Goal: Information Seeking & Learning: Learn about a topic

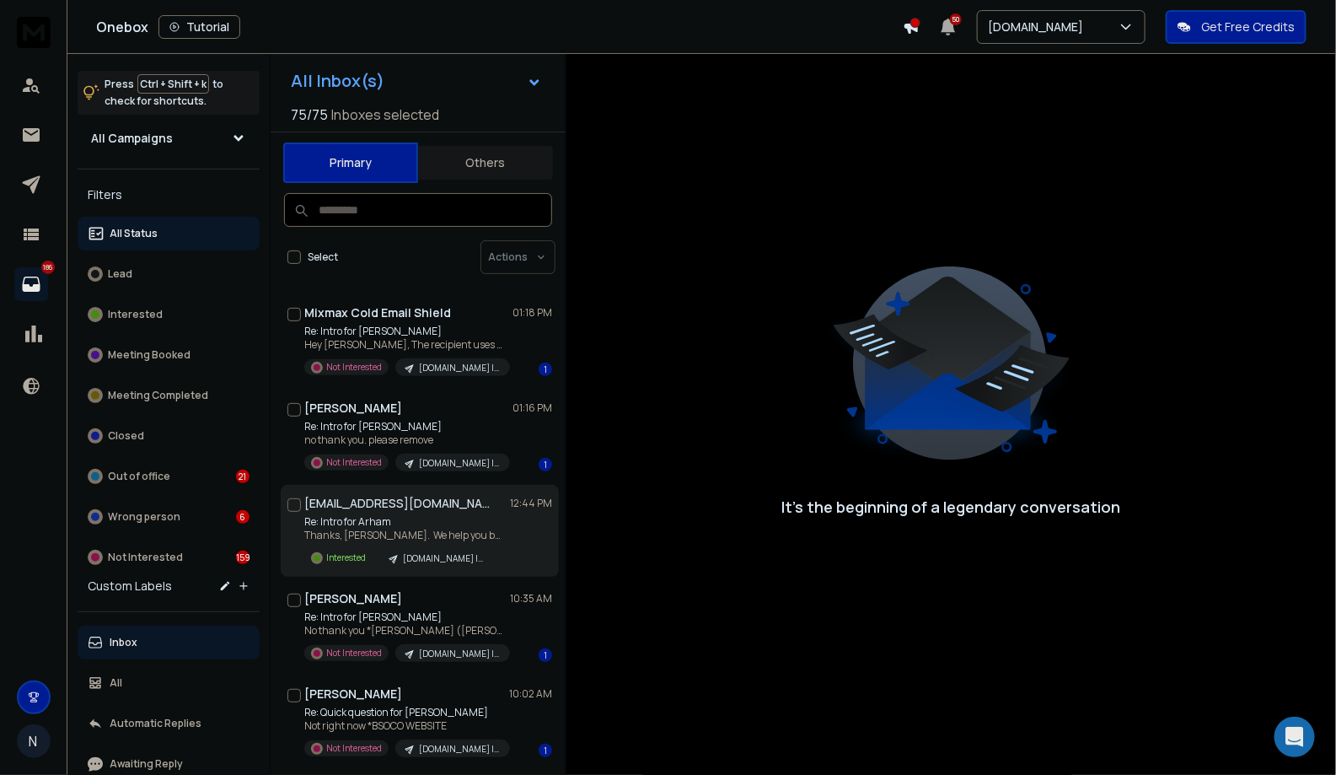
click at [453, 534] on p "Thanks, [PERSON_NAME]. We help you build" at bounding box center [405, 535] width 202 height 13
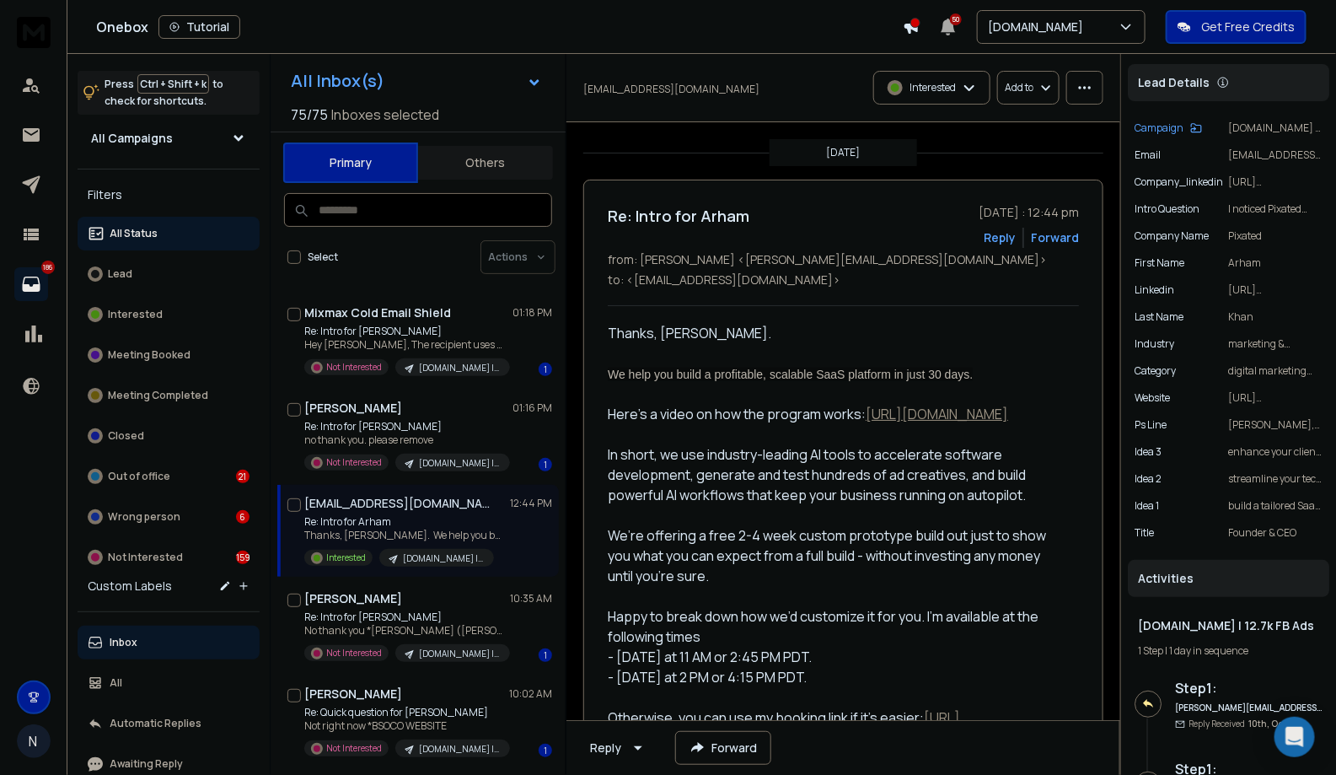
click at [861, 374] on span "We help you build a profitable, scalable SaaS platform in just 30 days." at bounding box center [790, 374] width 365 height 13
click at [851, 512] on div "We help you build a profitable, scalable SaaS platform in just 30 days. Here’s …" at bounding box center [837, 545] width 458 height 405
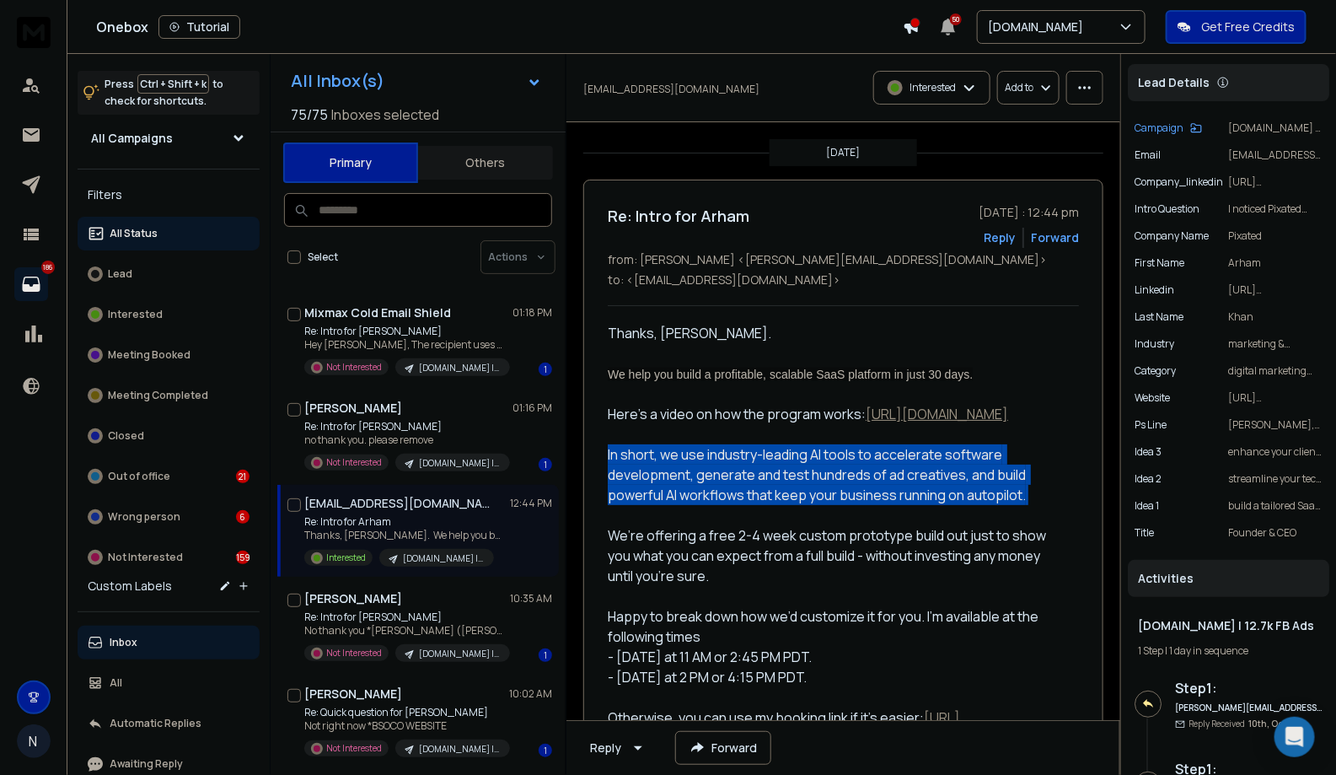
click at [851, 512] on div "We help you build a profitable, scalable SaaS platform in just 30 days. Here’s …" at bounding box center [837, 545] width 458 height 405
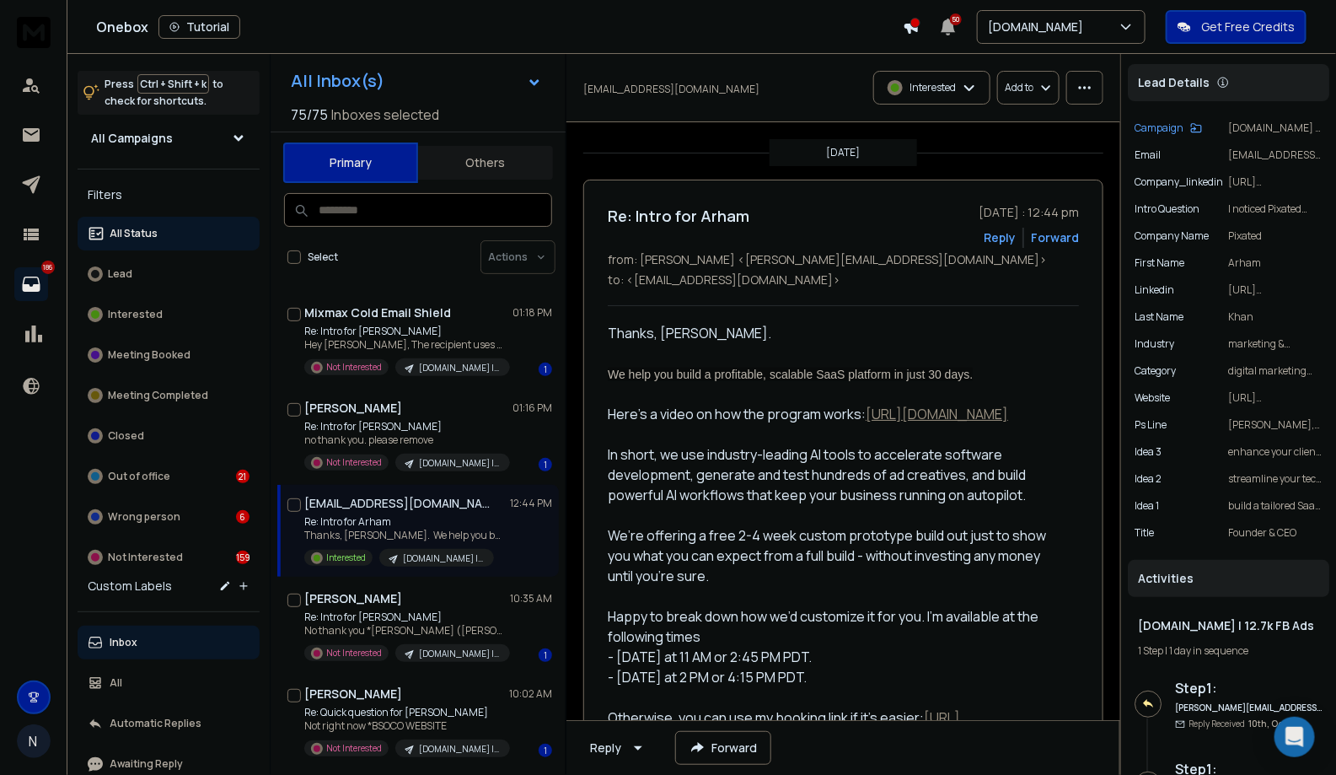
click at [781, 378] on span "We help you build a profitable, scalable SaaS platform in just 30 days." at bounding box center [790, 374] width 365 height 13
click at [701, 382] on div "We help you build a profitable, scalable SaaS platform in just 30 days. Here’s …" at bounding box center [837, 545] width 458 height 405
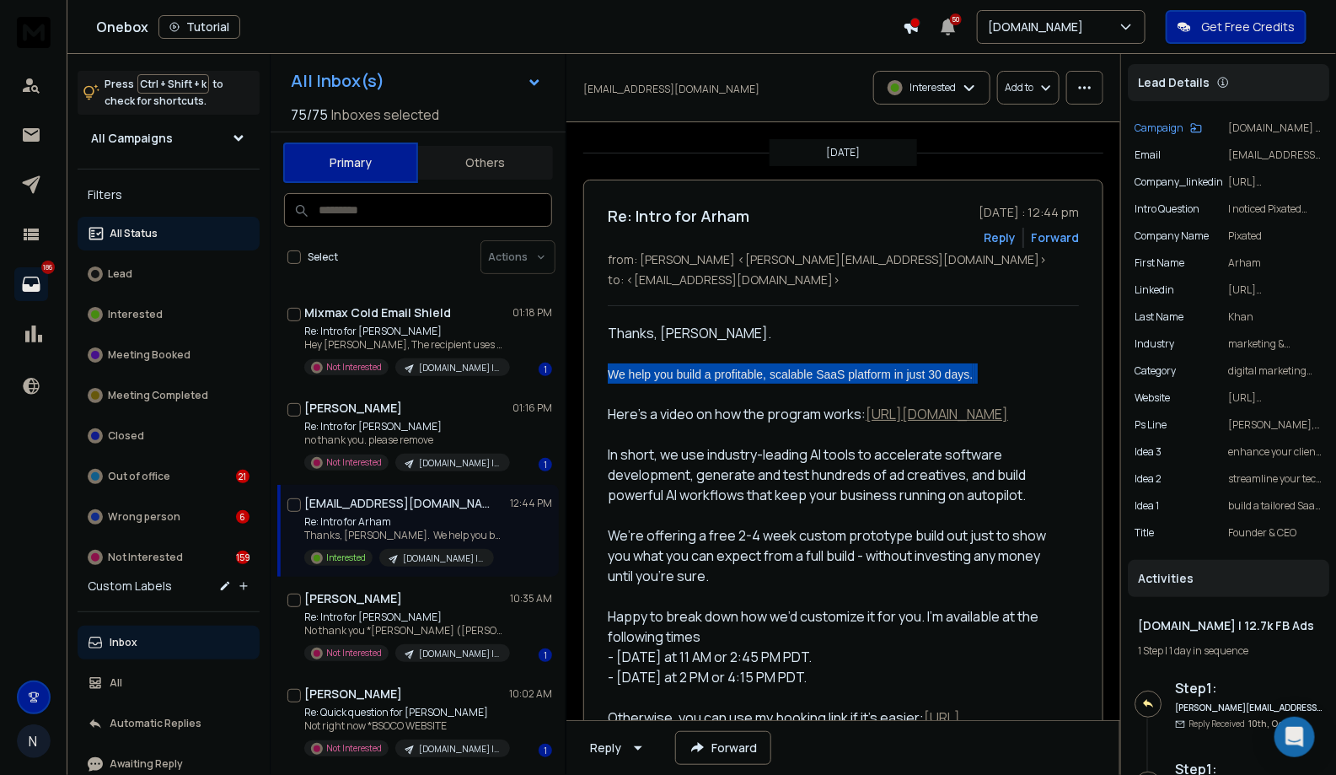
click at [701, 382] on div "We help you build a profitable, scalable SaaS platform in just 30 days. Here’s …" at bounding box center [837, 545] width 458 height 405
click at [919, 383] on div "We help you build a profitable, scalable SaaS platform in just 30 days. Here’s …" at bounding box center [837, 545] width 458 height 405
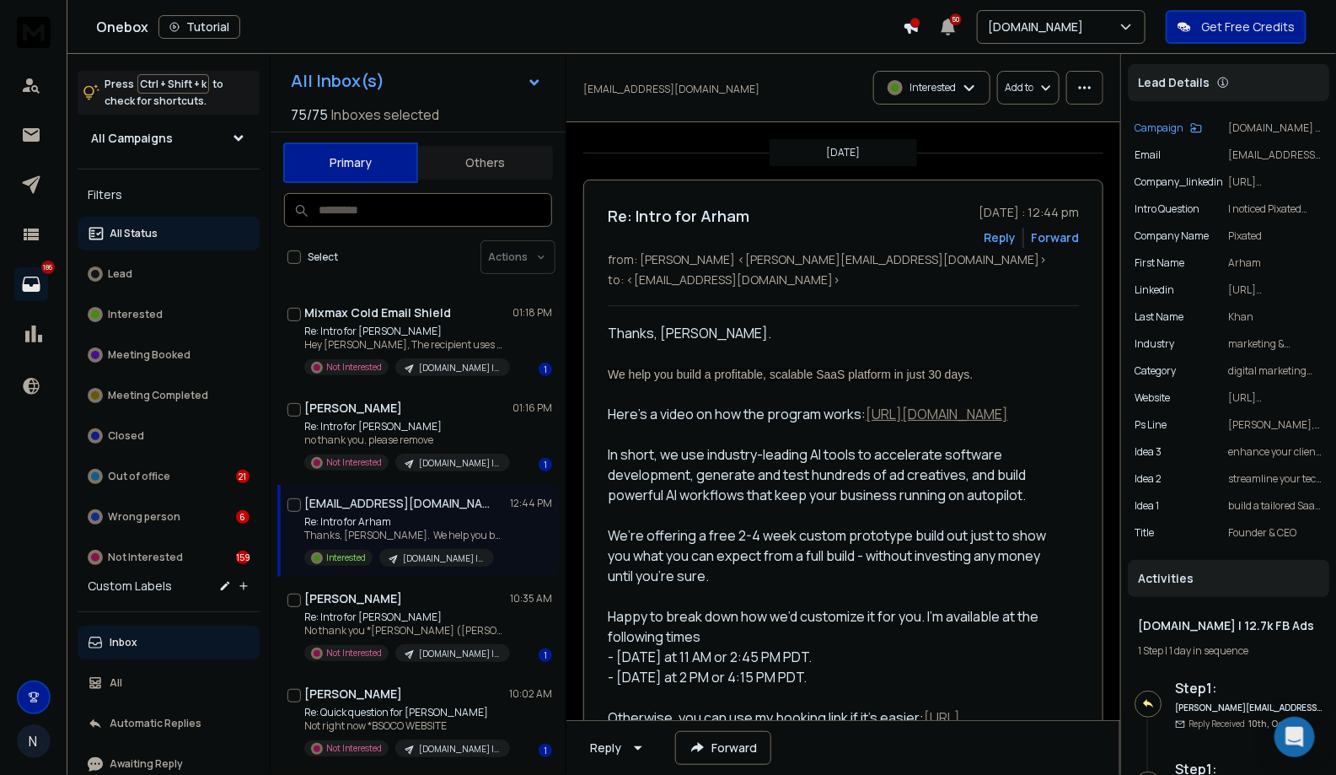
click at [817, 418] on div "We help you build a profitable, scalable SaaS platform in just 30 days. Here’s …" at bounding box center [837, 545] width 458 height 405
click at [699, 512] on div "We help you build a profitable, scalable SaaS platform in just 30 days. Here’s …" at bounding box center [837, 545] width 458 height 405
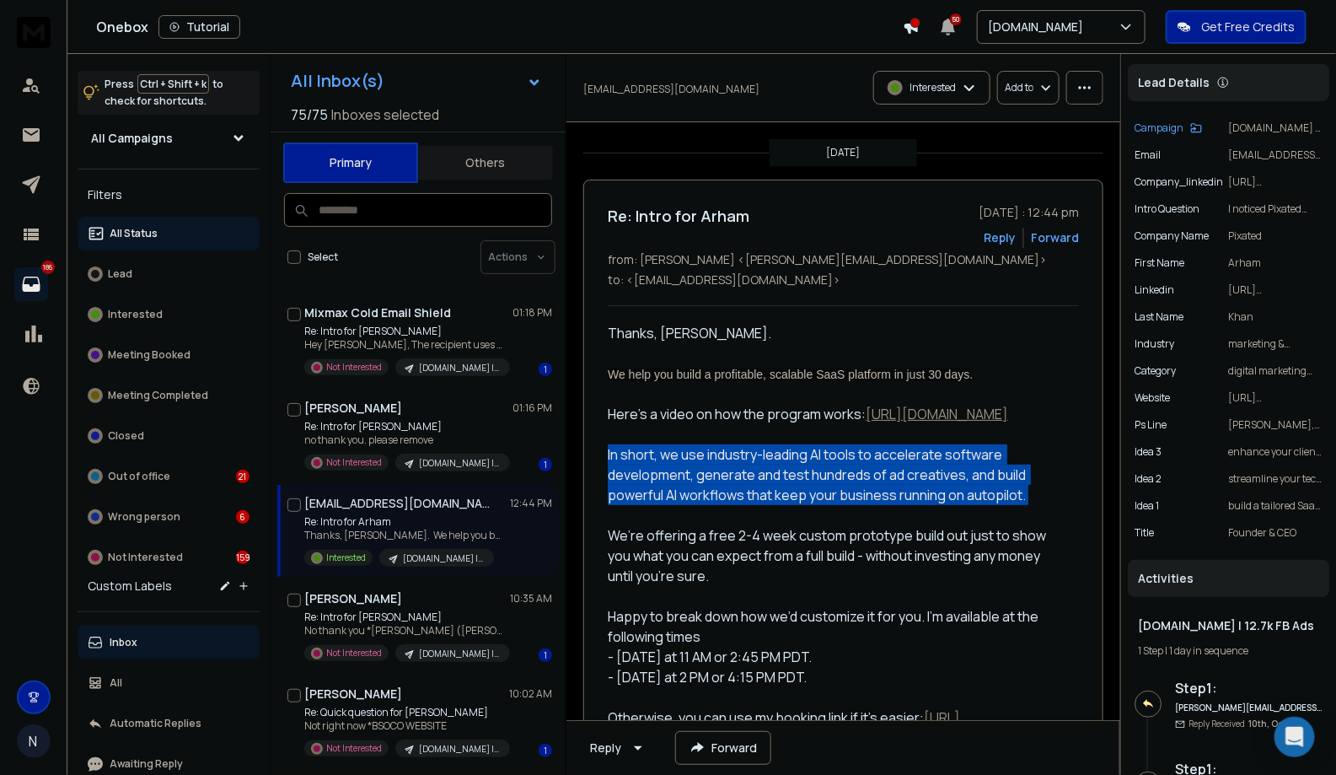
click at [699, 512] on div "We help you build a profitable, scalable SaaS platform in just 30 days. Here’s …" at bounding box center [837, 545] width 458 height 405
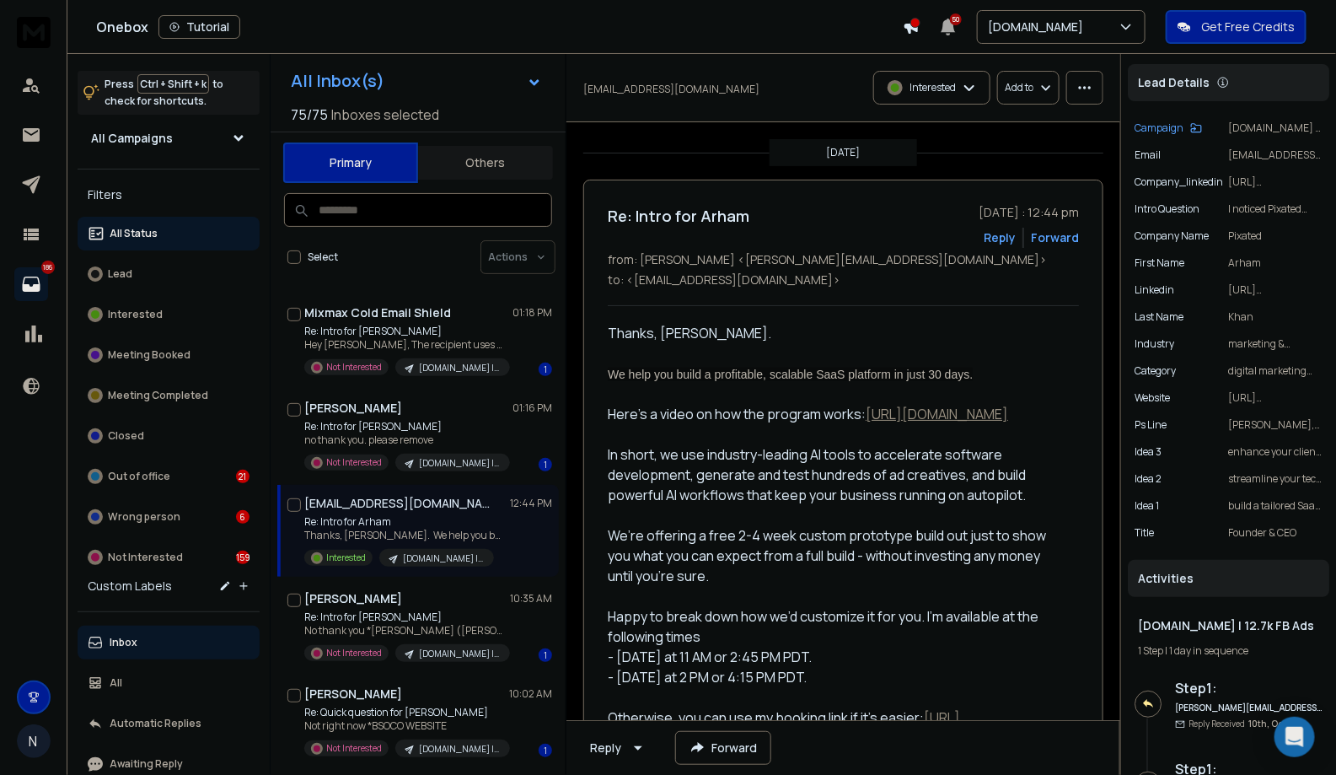
click at [734, 377] on span "We help you build a profitable, scalable SaaS platform in just 30 days." at bounding box center [790, 374] width 365 height 13
click at [921, 379] on span "We help you build a profitable, scalable SaaS platform in just 30 days." at bounding box center [790, 374] width 365 height 13
click at [1048, 369] on div "We help you build a profitable, scalable SaaS platform in just 30 days. Here’s …" at bounding box center [837, 545] width 458 height 405
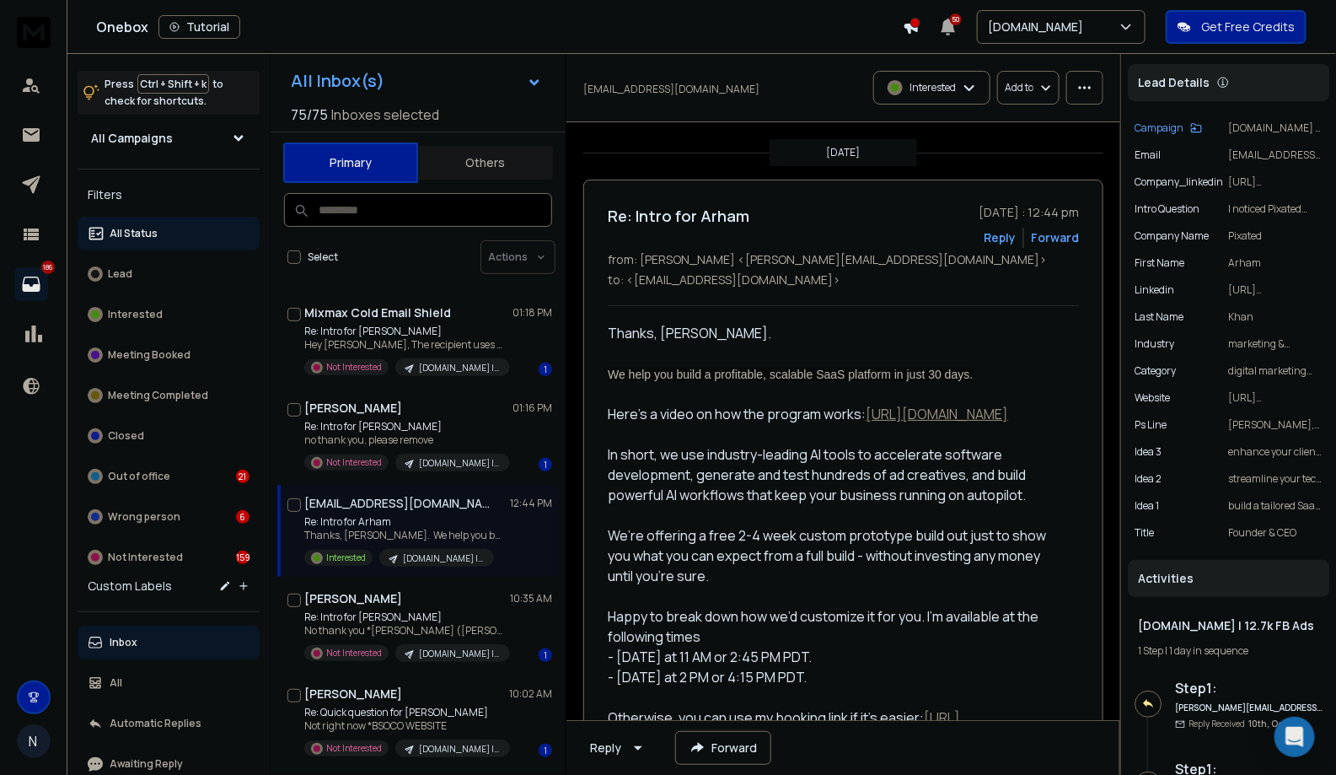
click at [670, 373] on span "We help you build a profitable, scalable SaaS platform in just 30 days." at bounding box center [790, 374] width 365 height 13
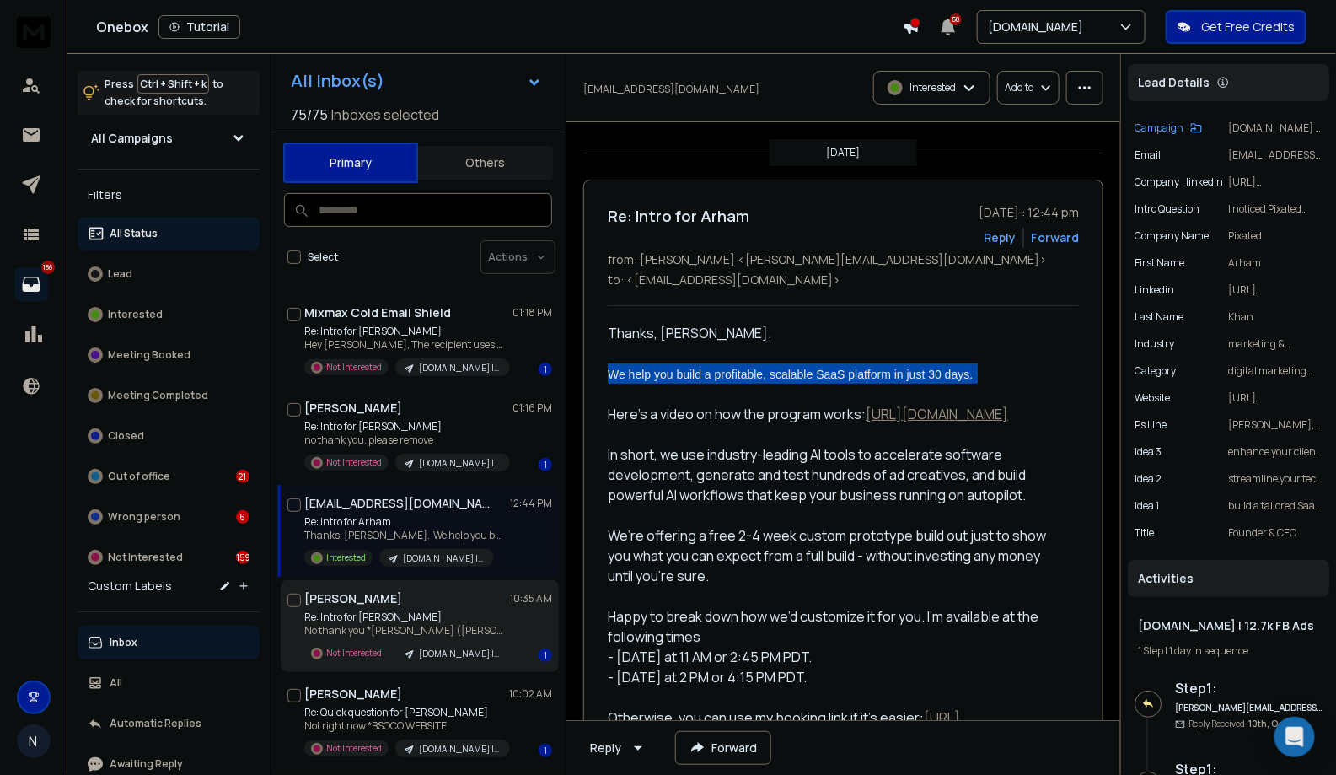
scroll to position [126, 0]
